Goal: Task Accomplishment & Management: Use online tool/utility

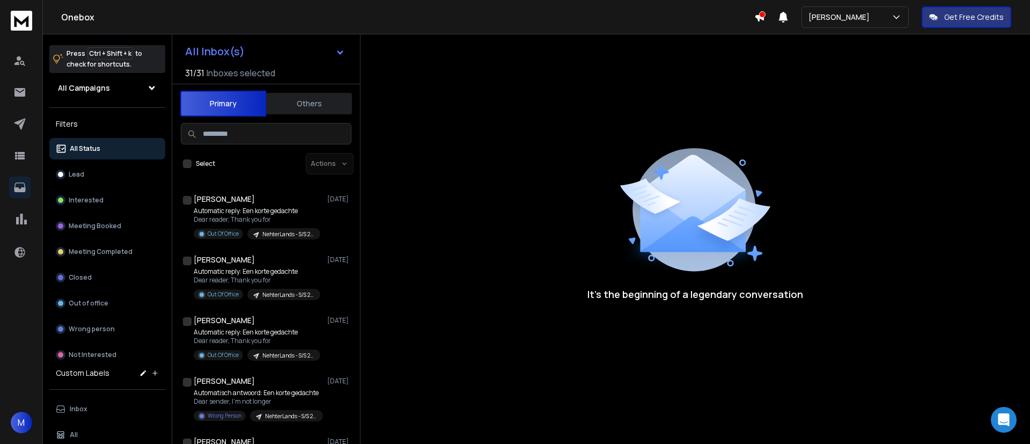
scroll to position [151, 0]
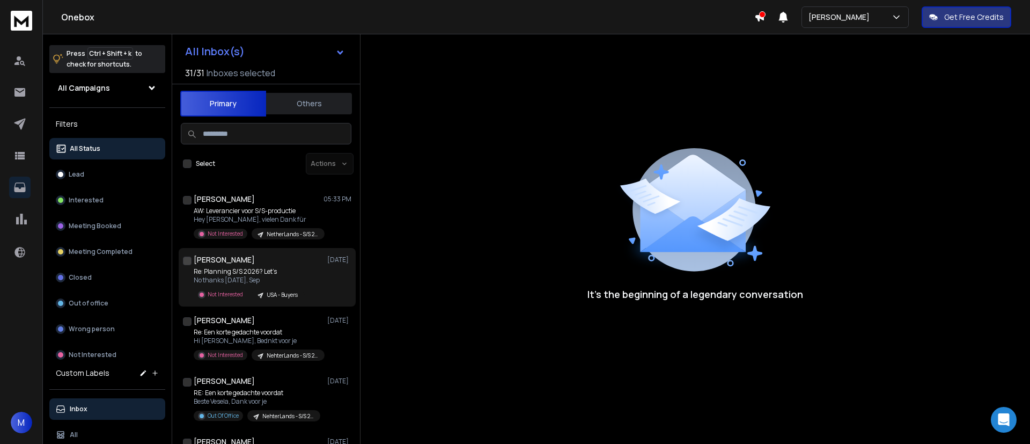
click at [212, 265] on div "Ashod Spendjian [DATE] Re: Planning S/S 2026? Let’s No thanks [DATE], Sep Not I…" at bounding box center [273, 277] width 158 height 46
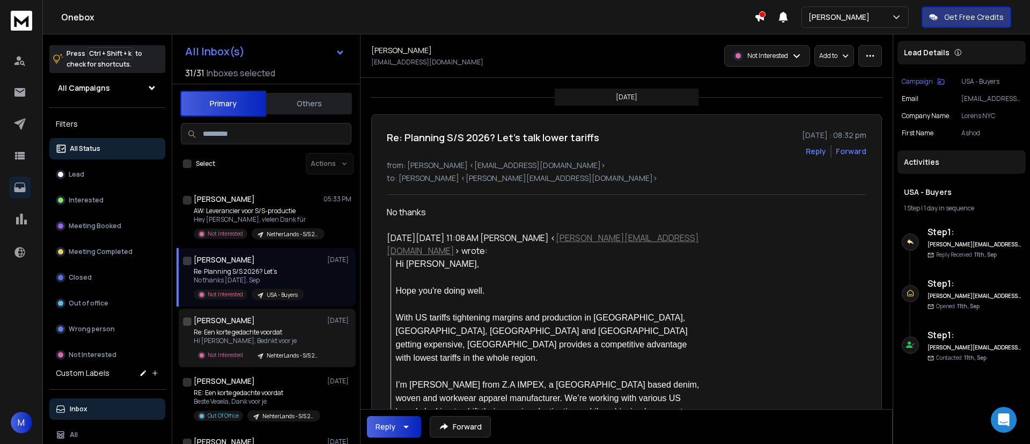
click at [222, 330] on p "Re: Een korte gedachte voordat" at bounding box center [258, 332] width 129 height 9
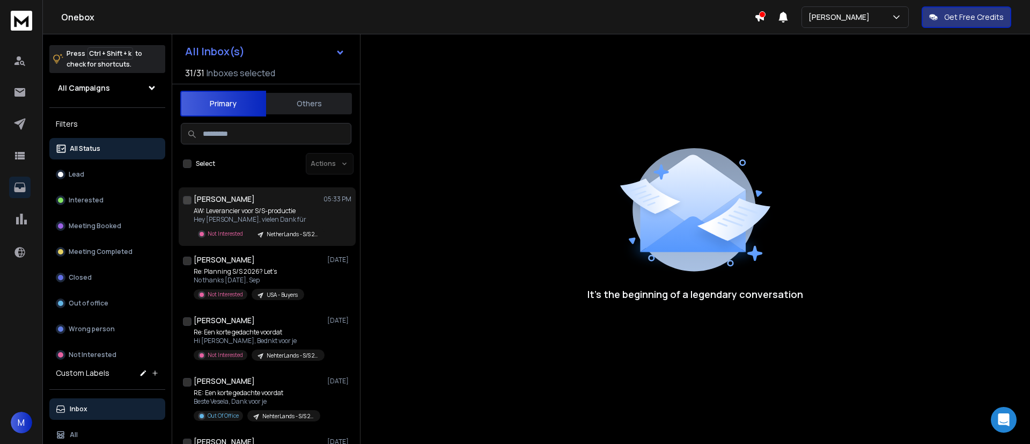
click at [283, 206] on div "[PERSON_NAME] 05:33 PM AW: Leverancier voor S/S-productie Hey [PERSON_NAME], vi…" at bounding box center [273, 217] width 158 height 46
